Goal: Task Accomplishment & Management: Manage account settings

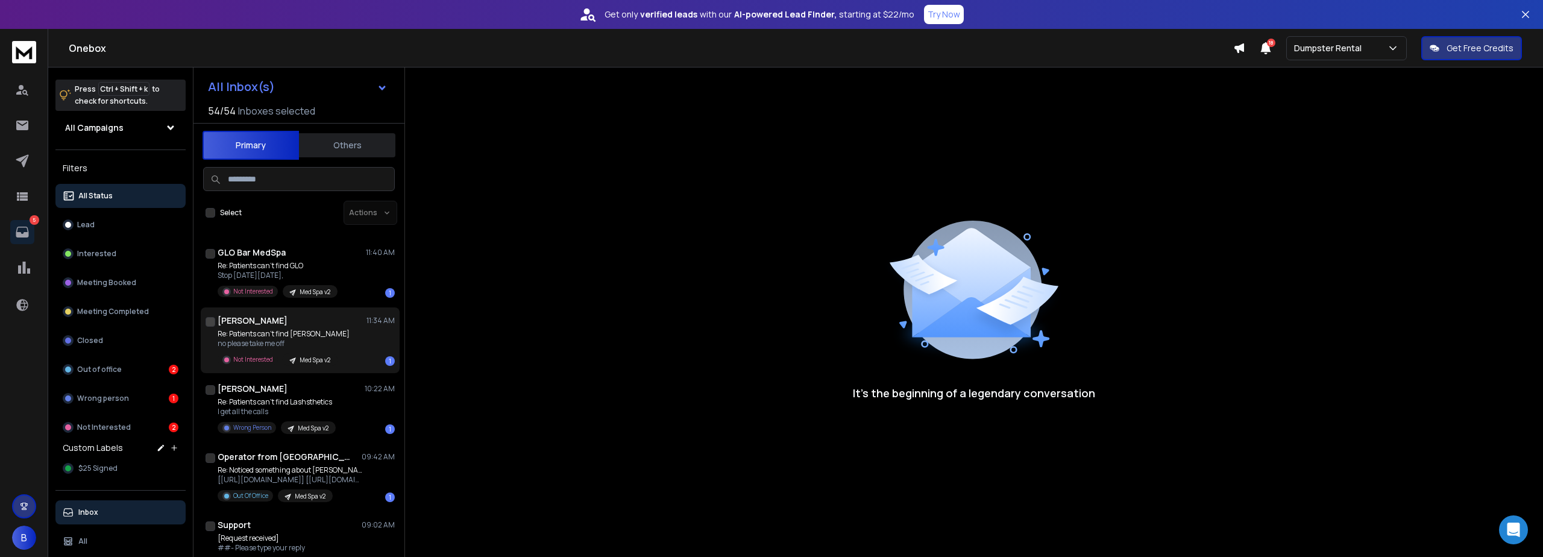
click at [327, 347] on p "no please take me off" at bounding box center [284, 344] width 132 height 10
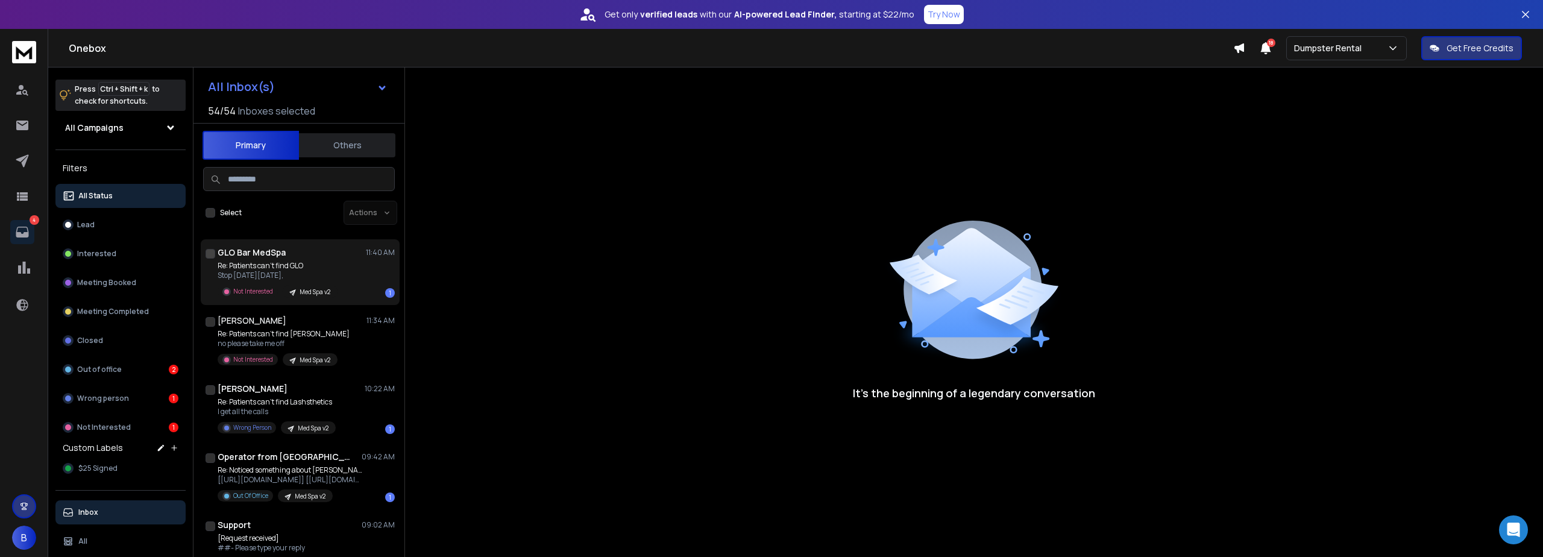
click at [281, 259] on div "GLO Bar MedSpa 11:40 AM Re: Patients can’t find GLO Stop [DATE][DATE], Not Inte…" at bounding box center [306, 272] width 177 height 51
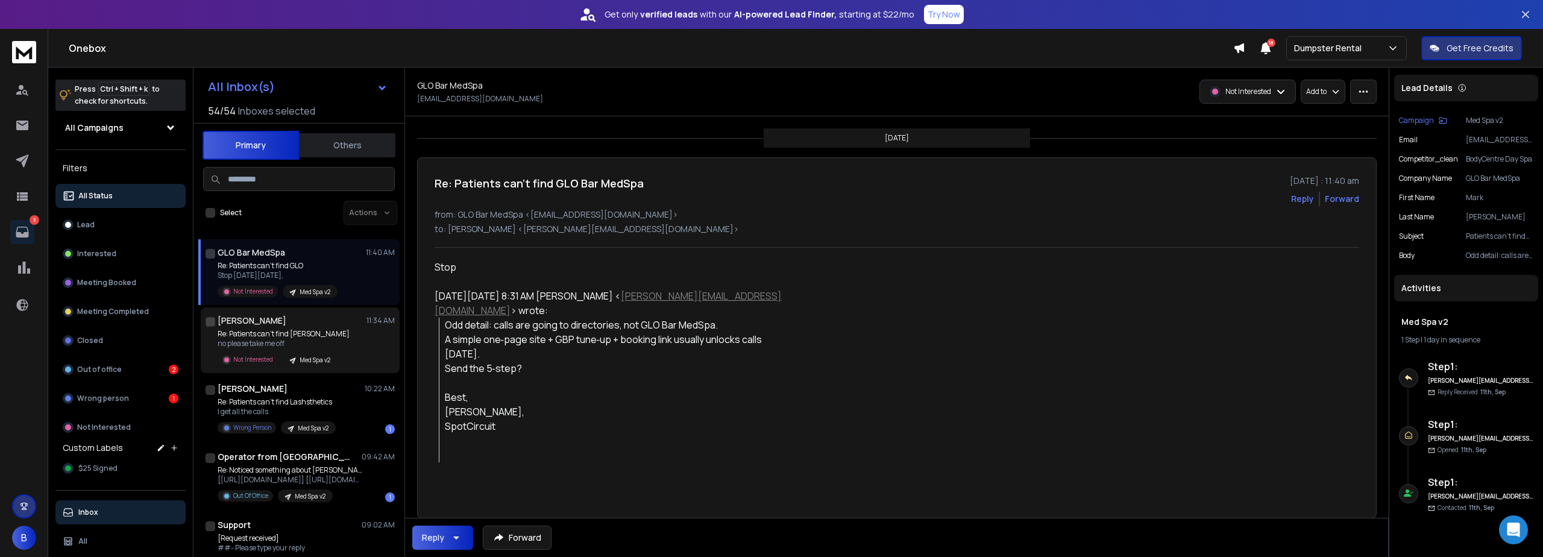
click at [283, 339] on p "no please take me off" at bounding box center [284, 344] width 132 height 10
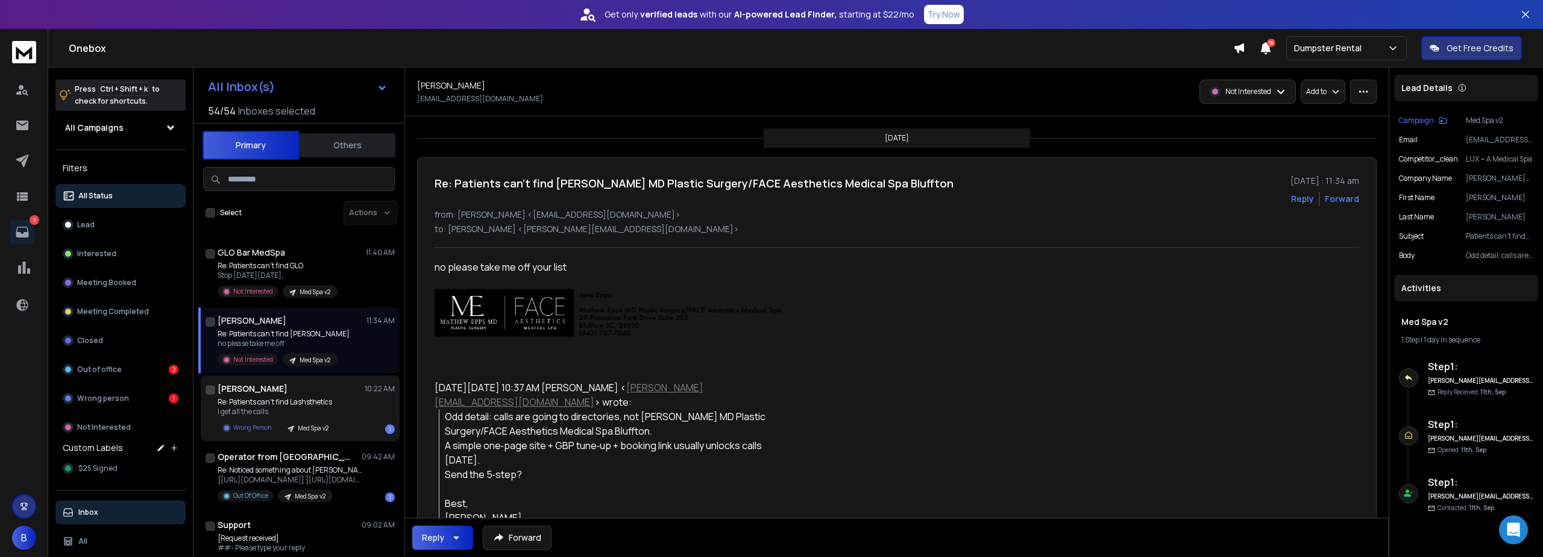
click at [278, 394] on div "[PERSON_NAME] 10:22 AM" at bounding box center [306, 389] width 177 height 12
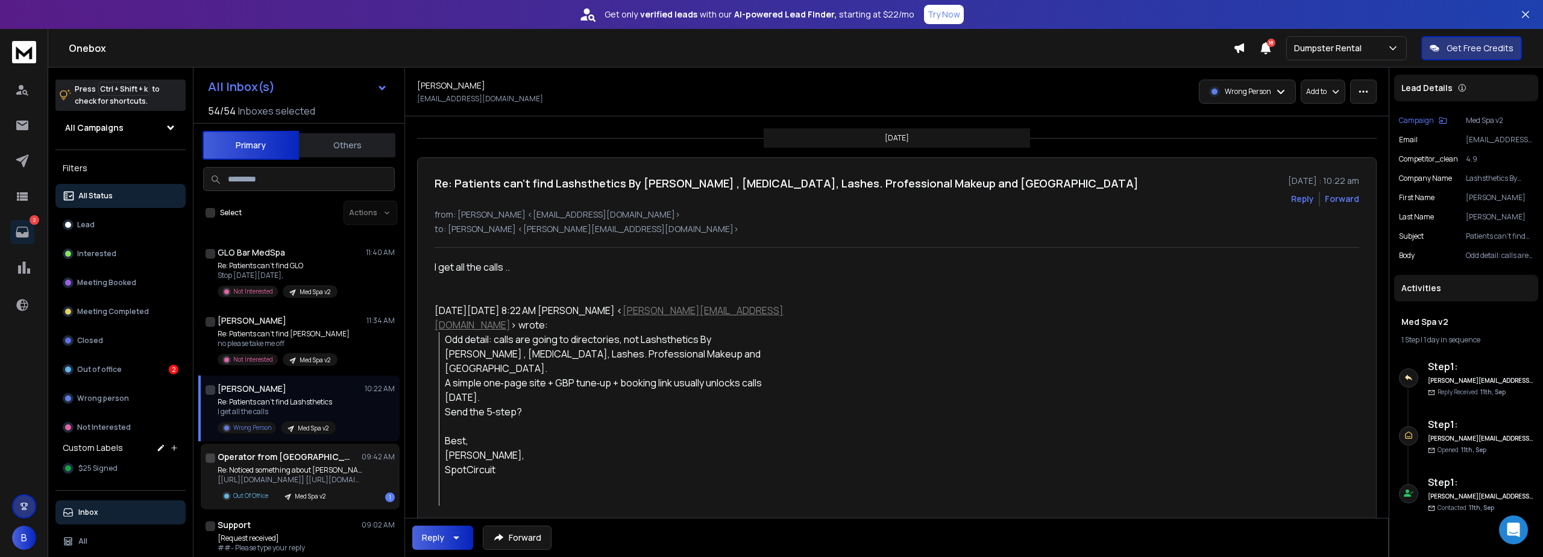
click at [295, 467] on p "Re: Noticed something about [PERSON_NAME]" at bounding box center [290, 470] width 145 height 10
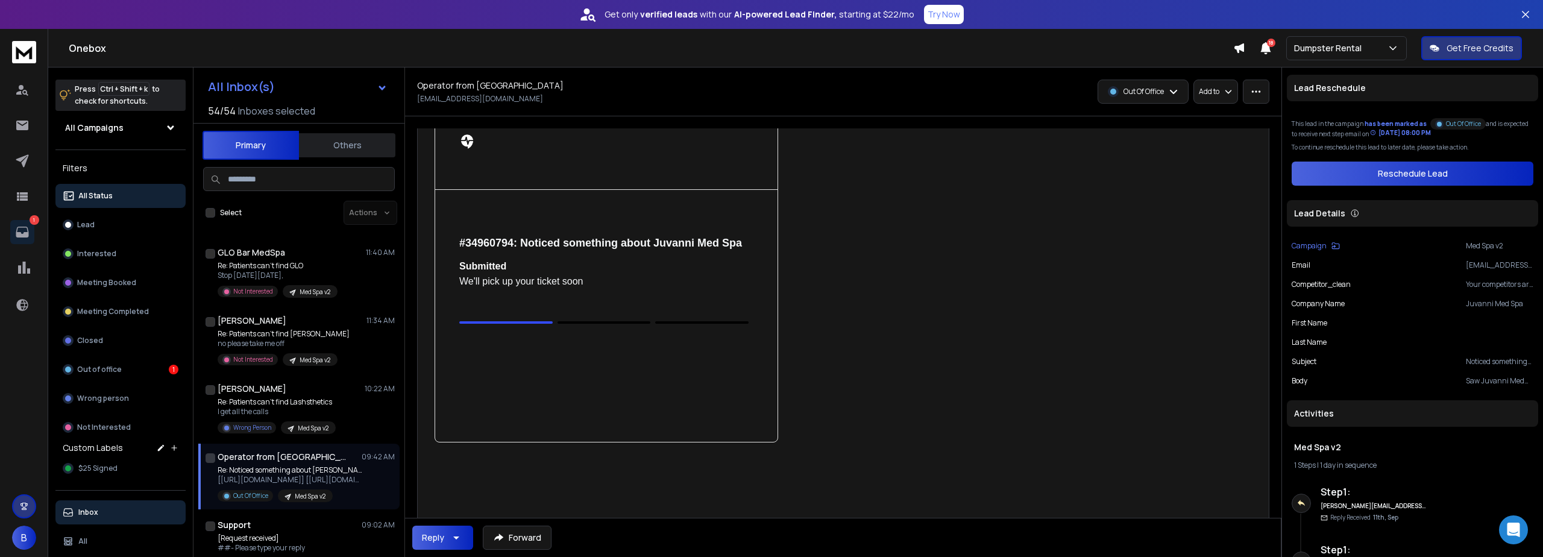
scroll to position [452, 0]
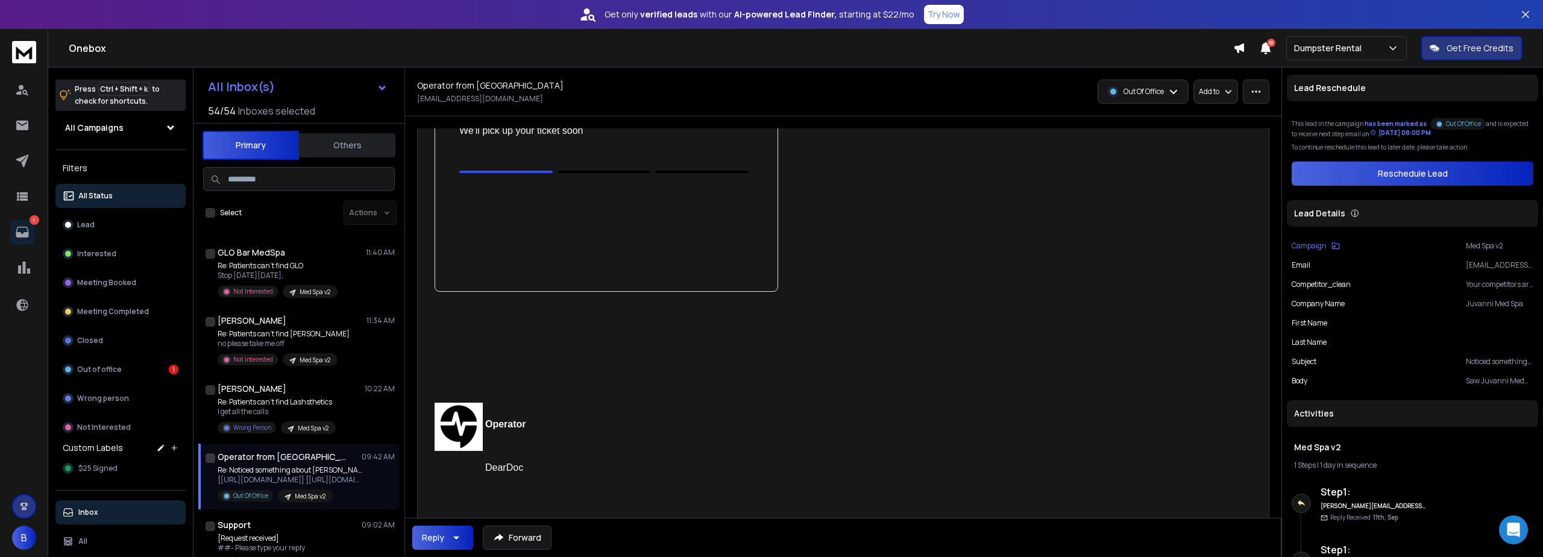
click at [286, 467] on p "Re: Noticed something about [PERSON_NAME]" at bounding box center [290, 470] width 145 height 10
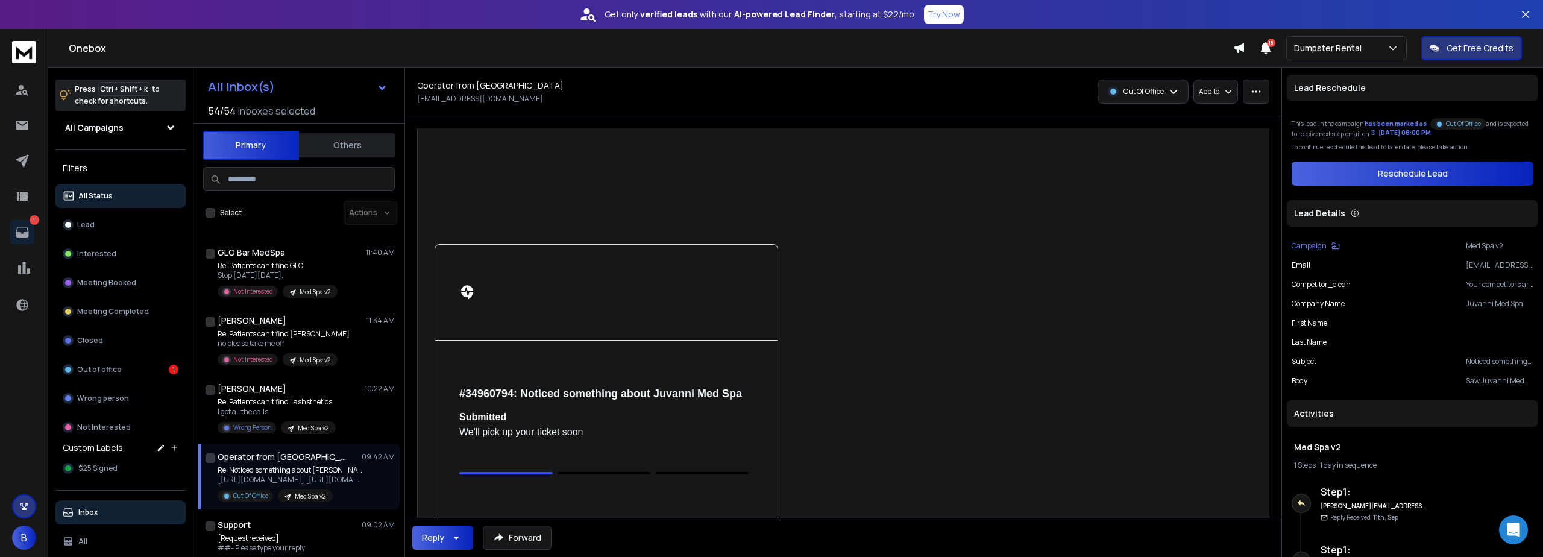
scroll to position [56, 0]
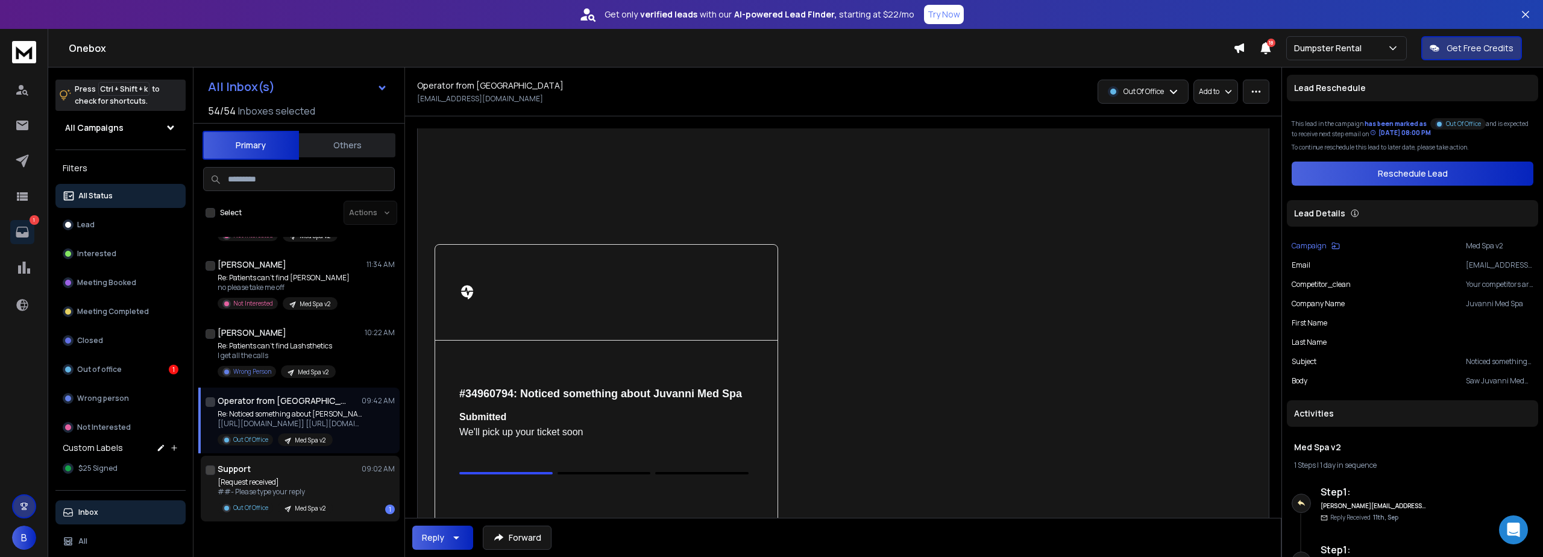
click at [280, 484] on p "[Request received]" at bounding box center [275, 482] width 115 height 10
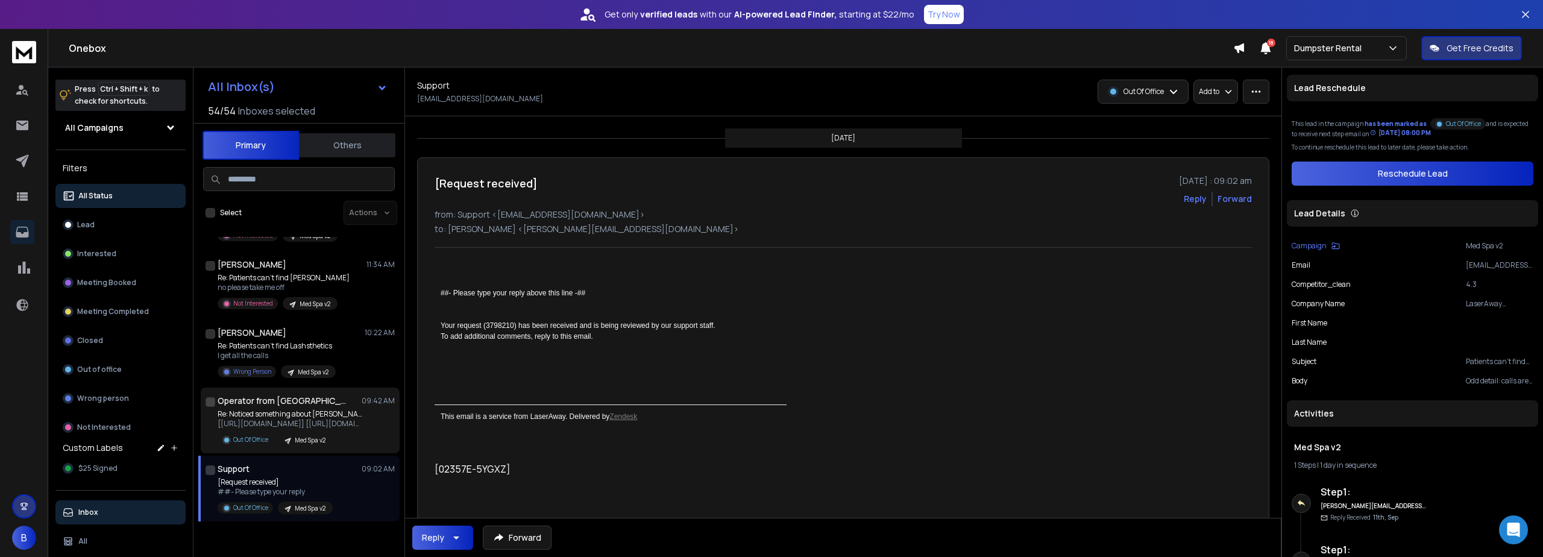
click at [282, 420] on p "[[URL][DOMAIN_NAME]] [[URL][DOMAIN_NAME]] #34960794: Noticed something about [P…" at bounding box center [290, 424] width 145 height 10
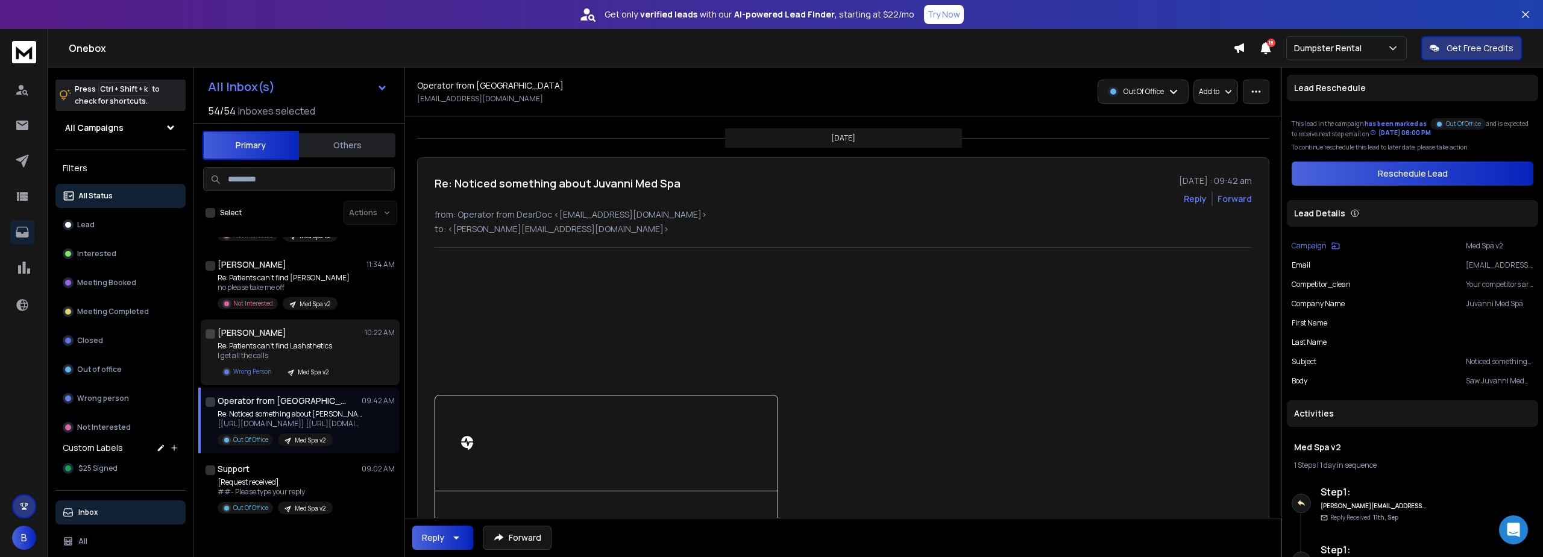
click at [269, 358] on p "I get all the calls" at bounding box center [277, 356] width 118 height 10
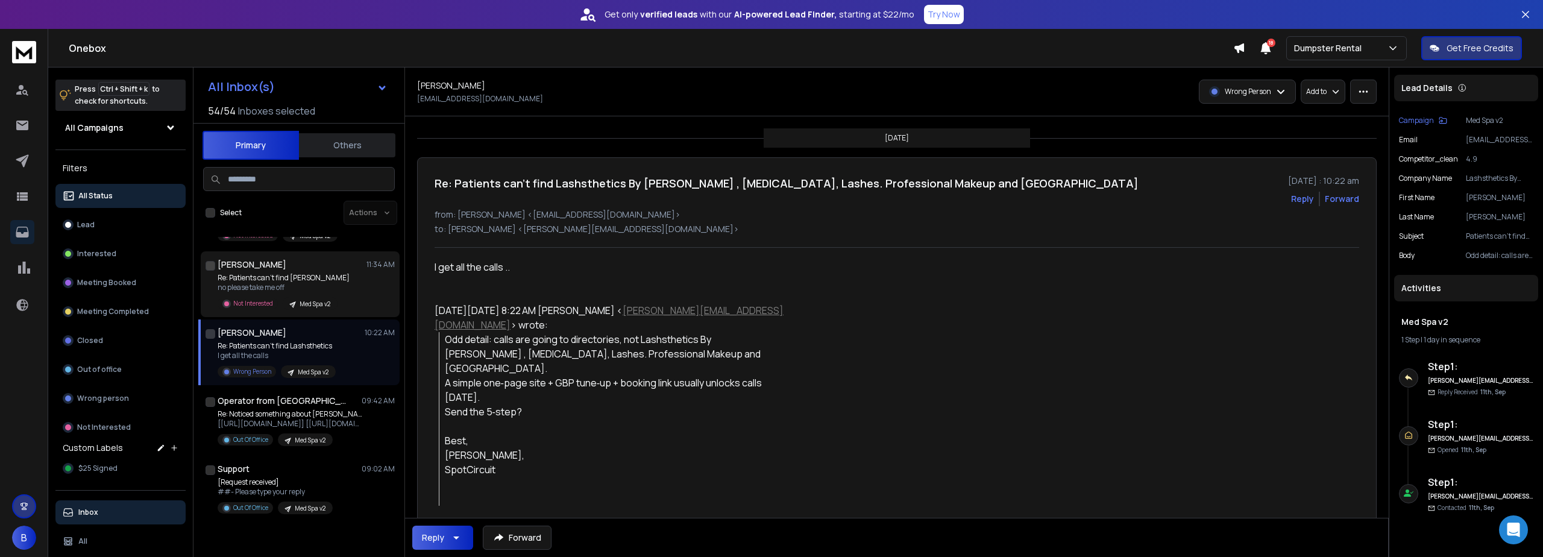
click at [276, 283] on p "no please take me off" at bounding box center [284, 288] width 132 height 10
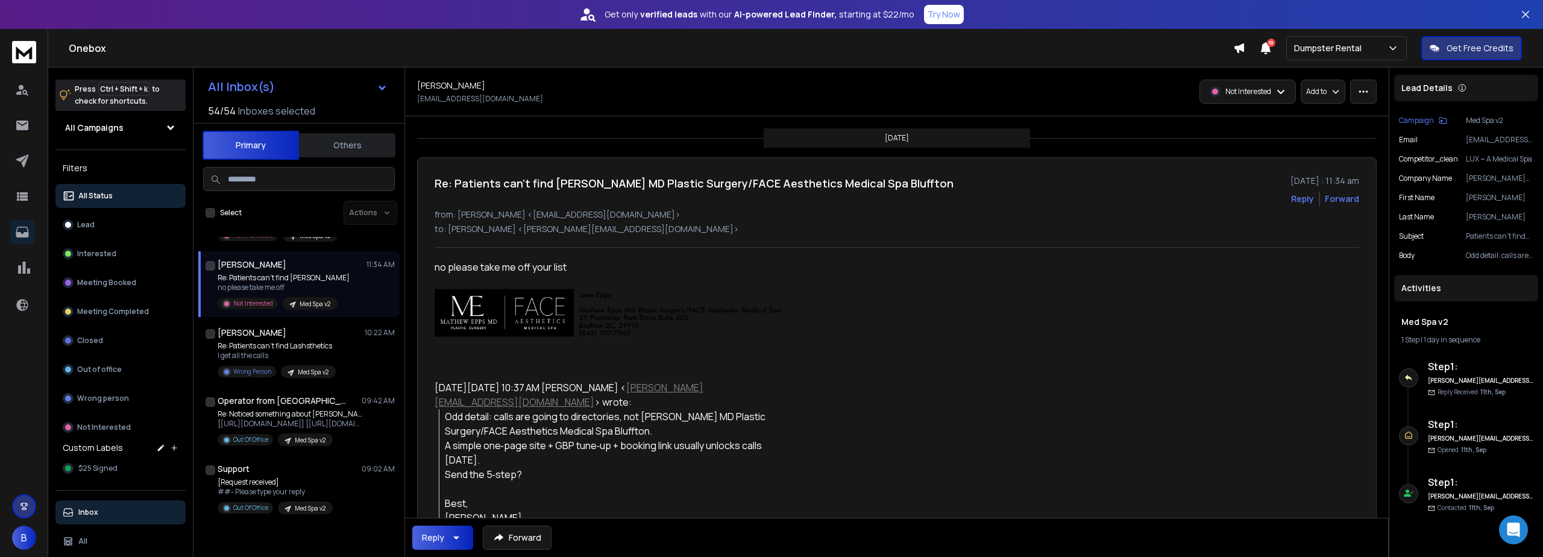
scroll to position [0, 0]
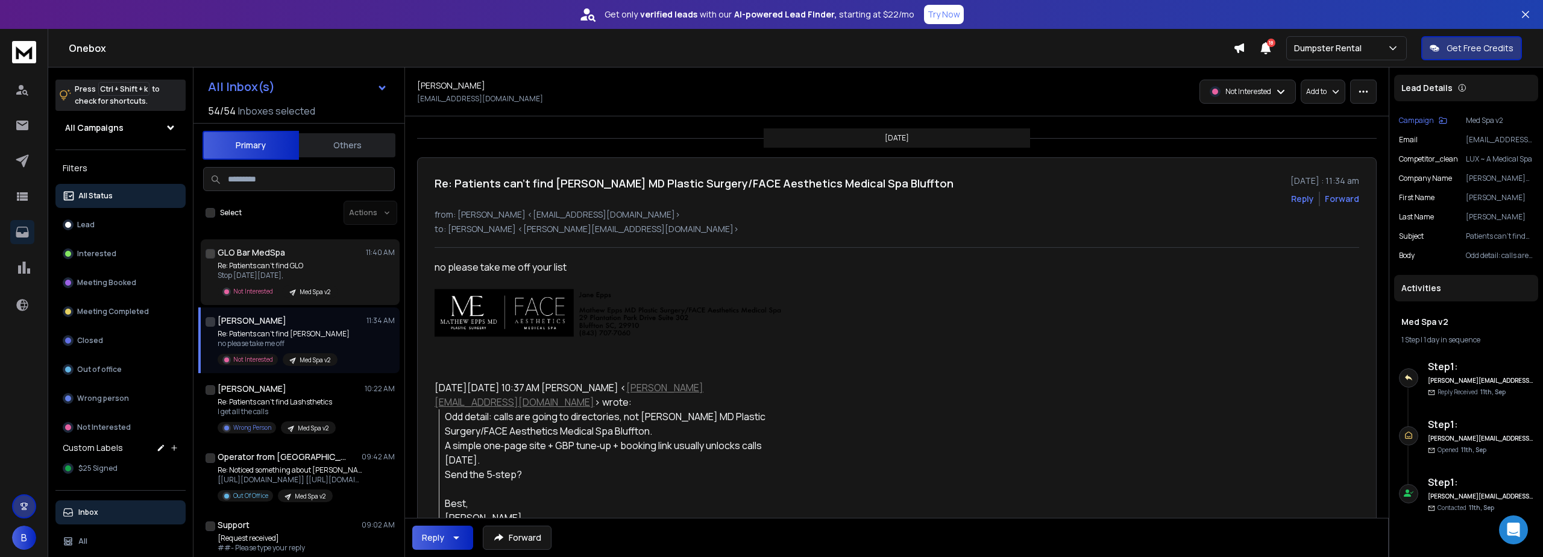
click at [300, 271] on p "Stop [DATE][DATE]," at bounding box center [278, 276] width 120 height 10
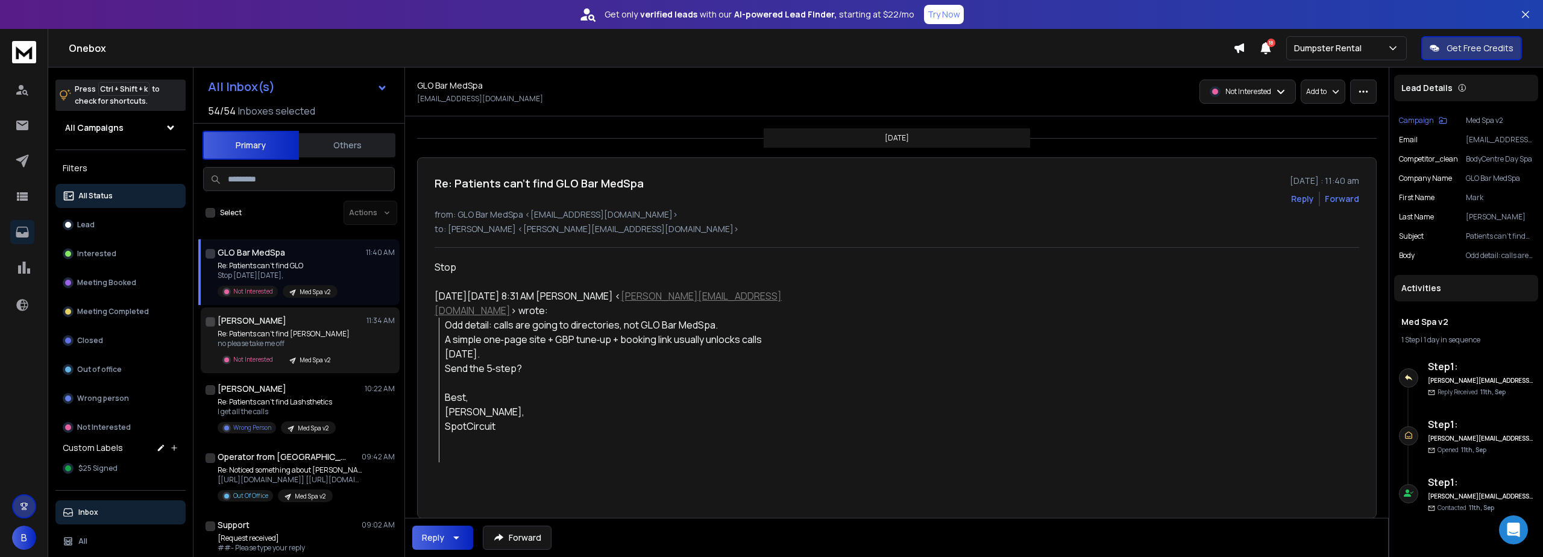
click at [292, 345] on p "no please take me off" at bounding box center [284, 344] width 132 height 10
